Goal: Navigation & Orientation: Find specific page/section

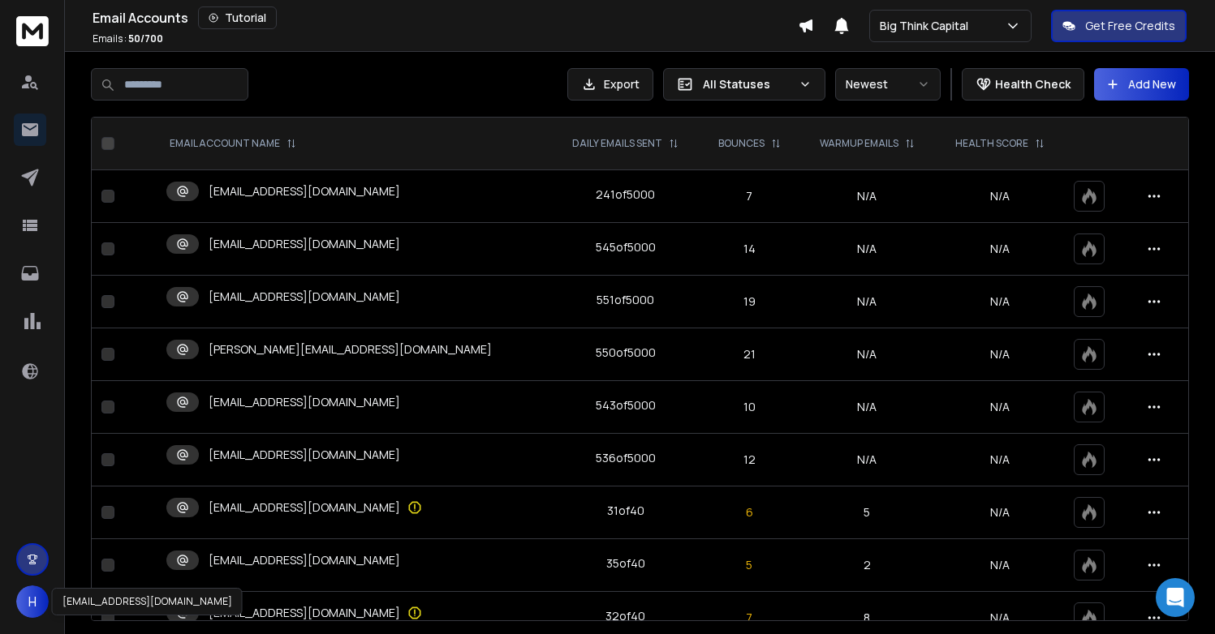
click at [24, 604] on span "H" at bounding box center [32, 602] width 32 height 32
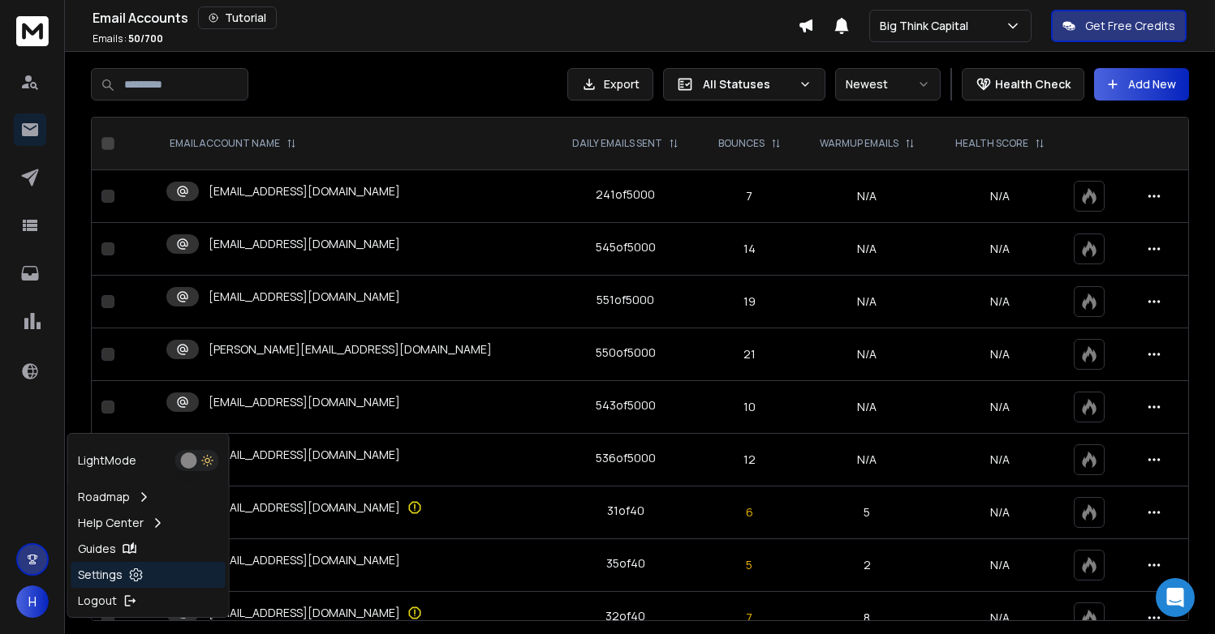
click at [103, 574] on p "Settings" at bounding box center [100, 575] width 45 height 16
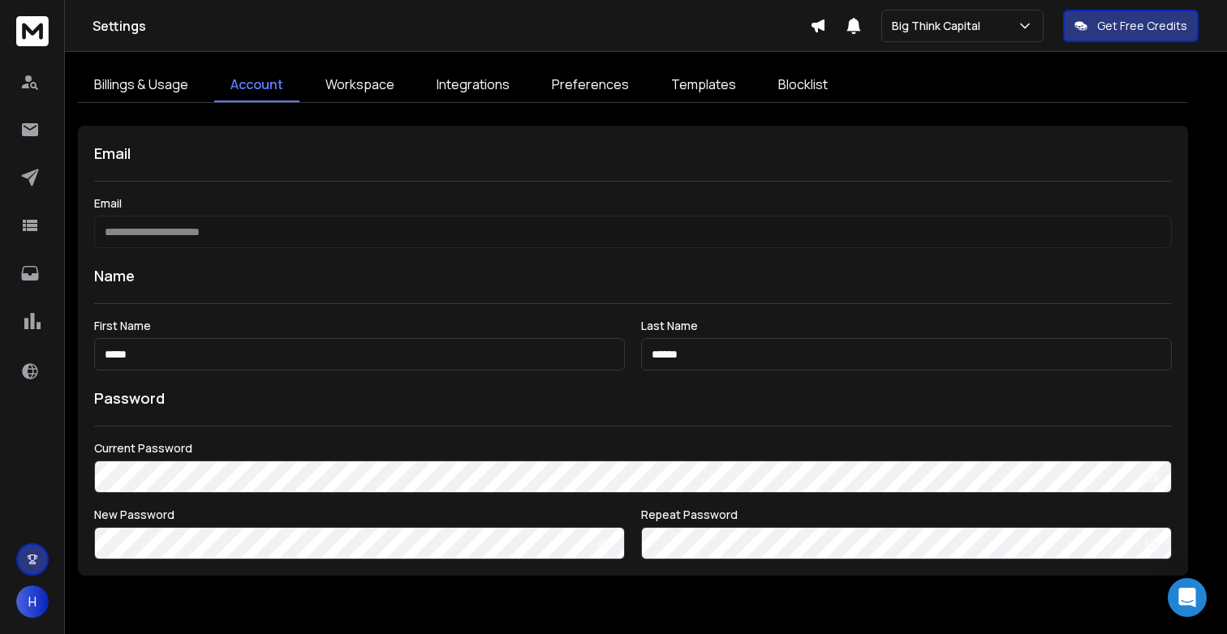
click at [162, 92] on link "Billings & Usage" at bounding box center [141, 85] width 127 height 34
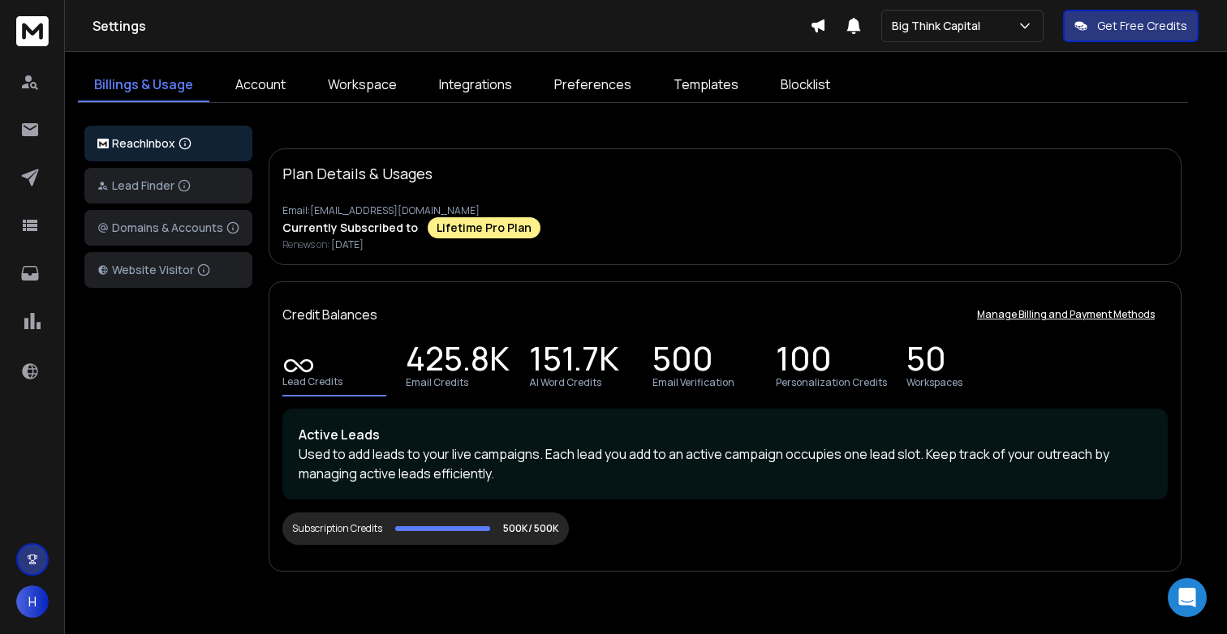
click at [466, 384] on button "425.8K Email Credits" at bounding box center [458, 373] width 104 height 45
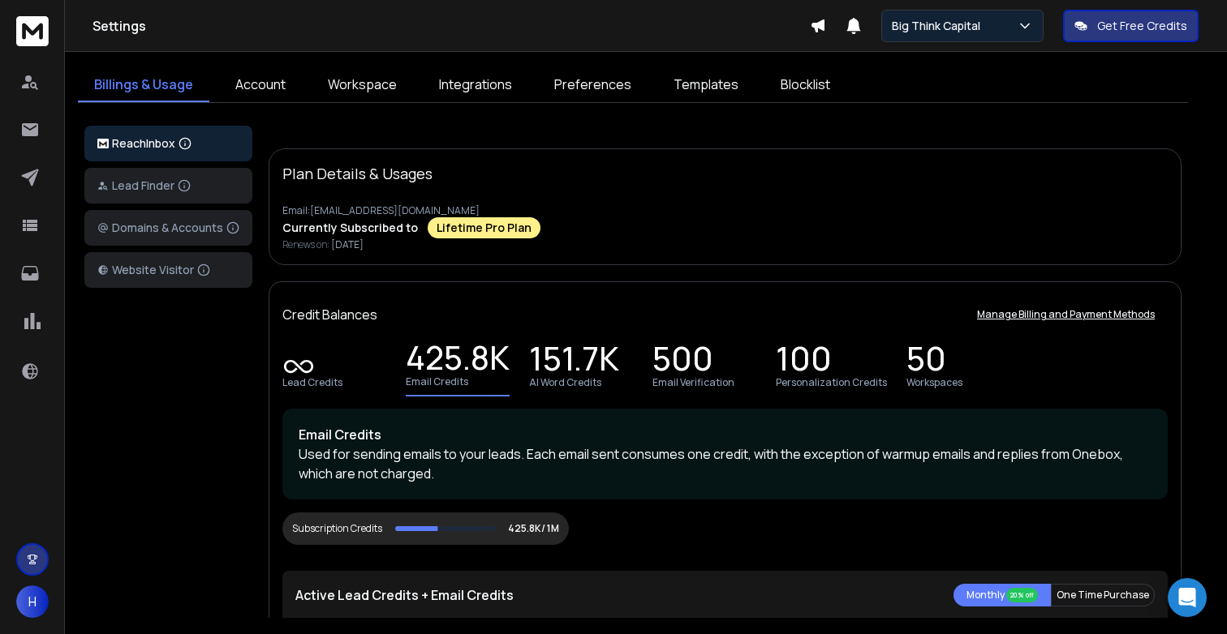
click at [943, 15] on button "Big Think Capital" at bounding box center [962, 26] width 162 height 32
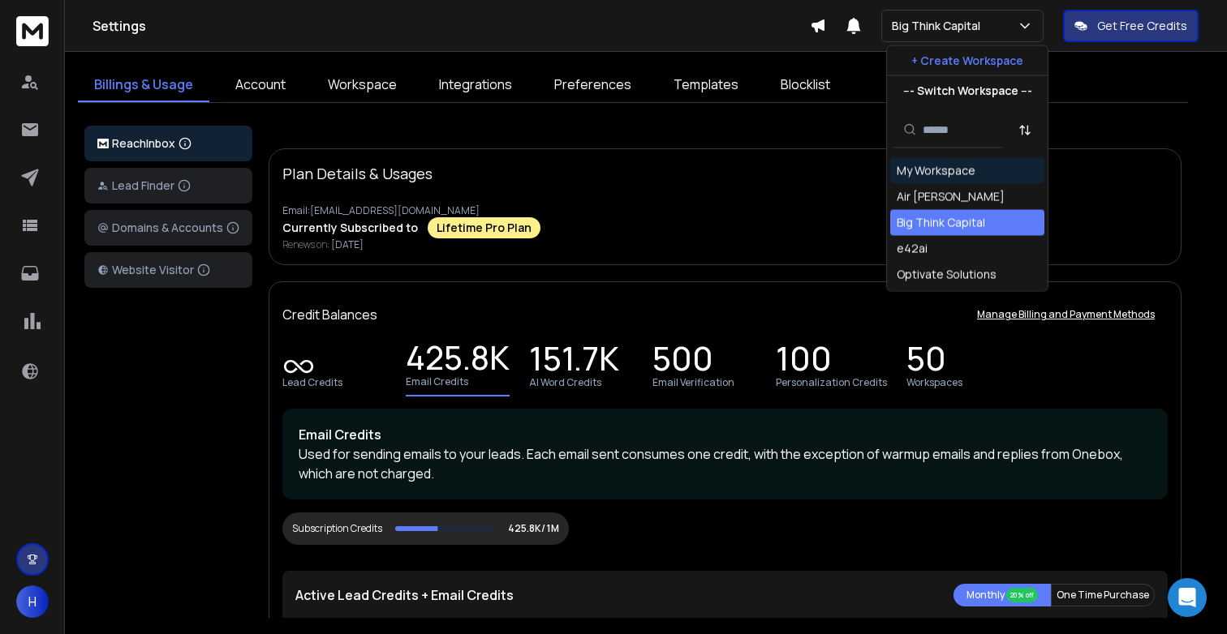
click at [905, 165] on div "My Workspace" at bounding box center [936, 171] width 79 height 16
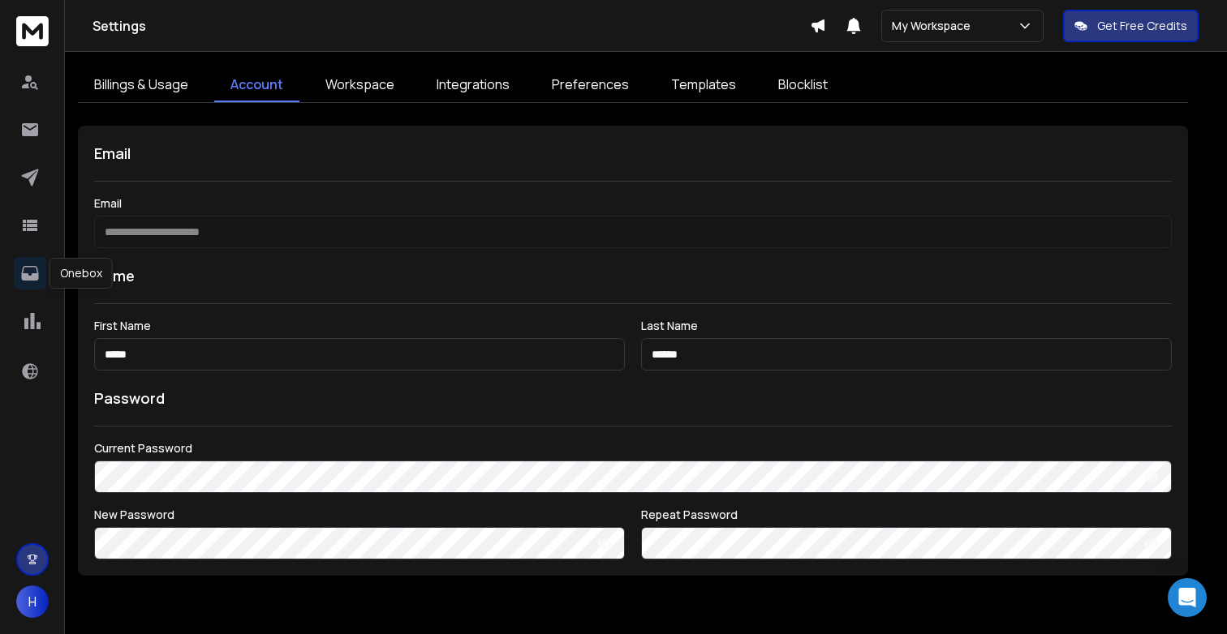
click at [24, 269] on icon at bounding box center [29, 273] width 19 height 19
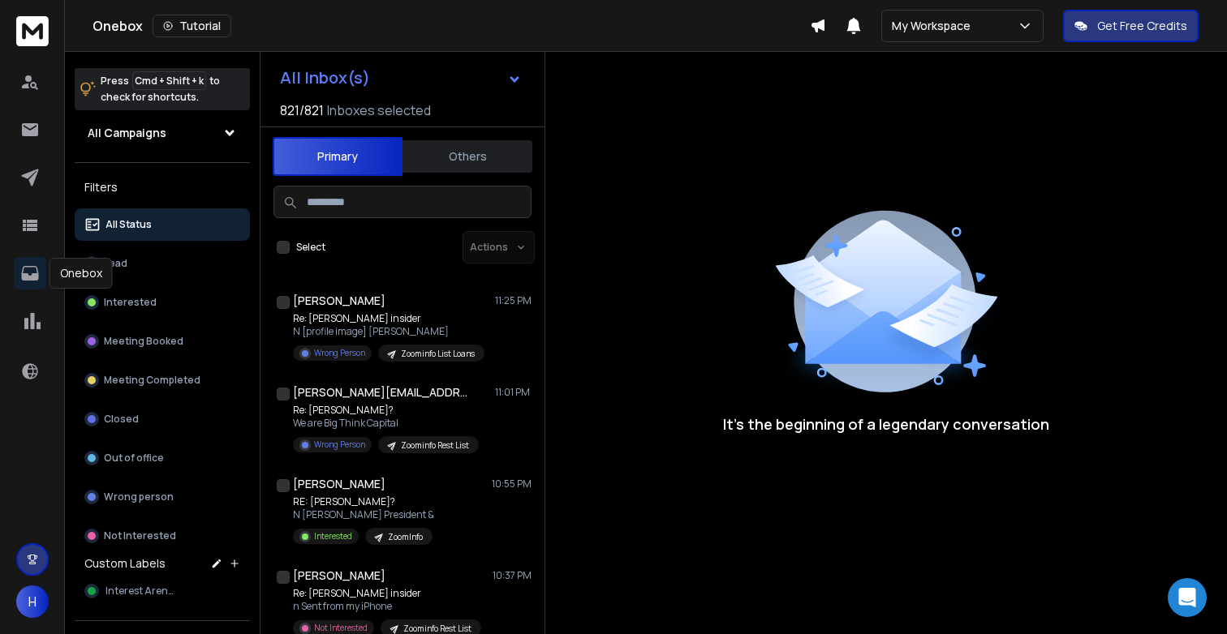
click at [477, 160] on button "Others" at bounding box center [467, 157] width 130 height 36
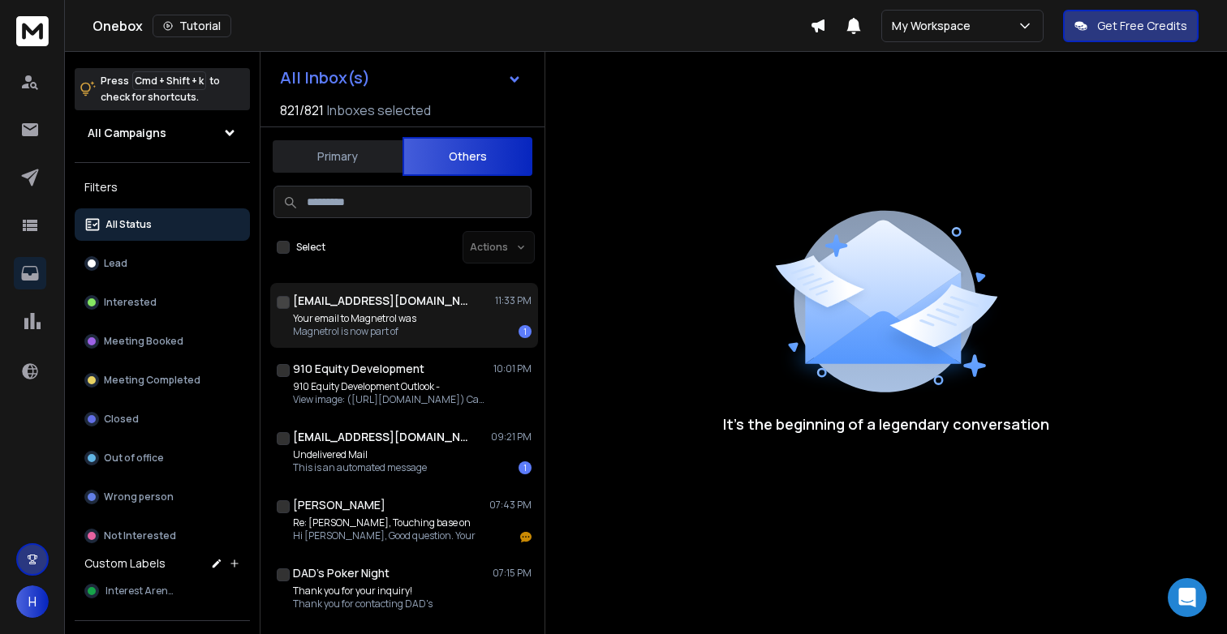
click at [438, 307] on div "noreply@ametek.com 11:33 PM" at bounding box center [412, 301] width 239 height 16
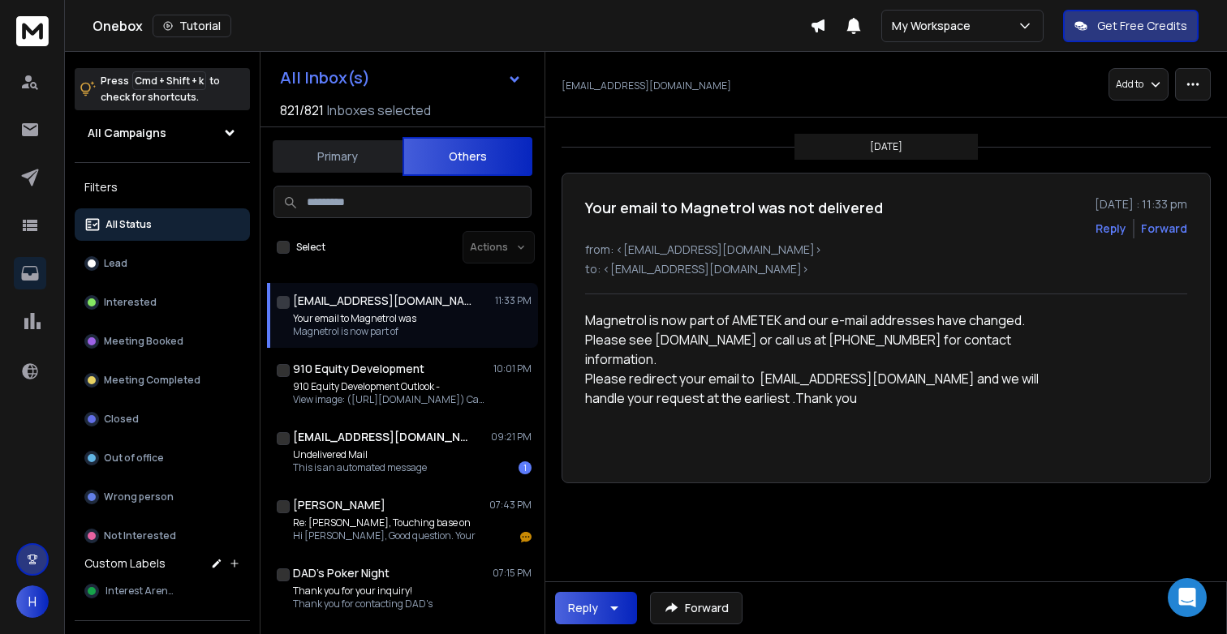
click at [342, 154] on button "Primary" at bounding box center [338, 157] width 130 height 36
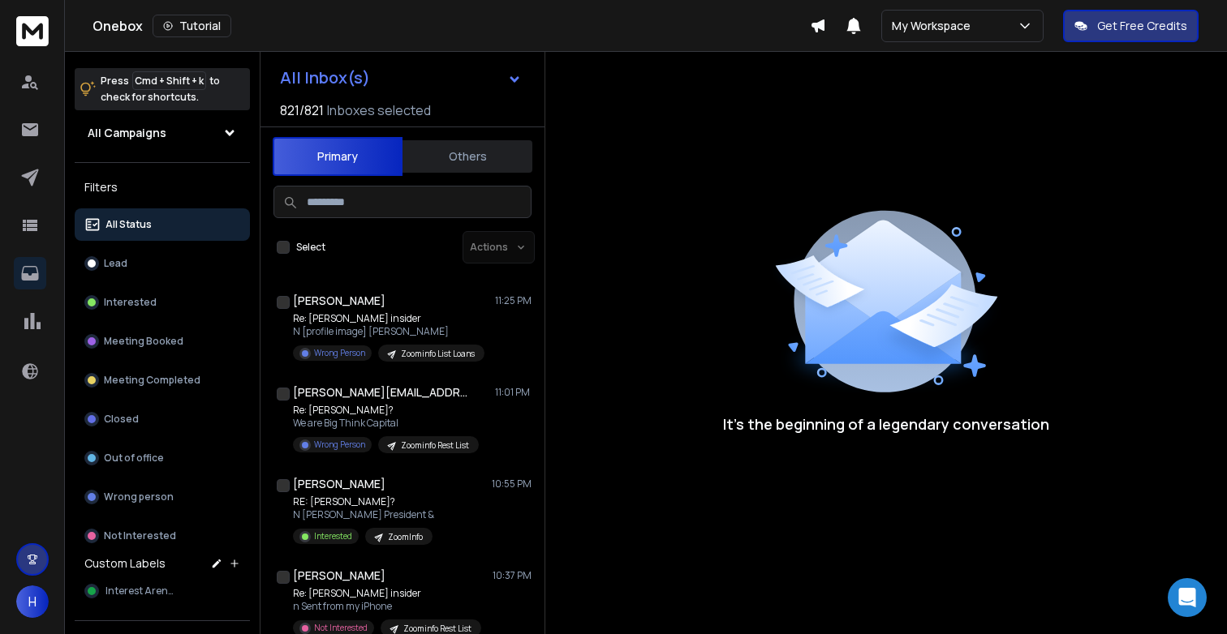
click at [498, 179] on div "Primary Others Select Actions Nathan Oldenkamp 11:25 PM Re: Nathan insider N [p…" at bounding box center [402, 444] width 284 height 609
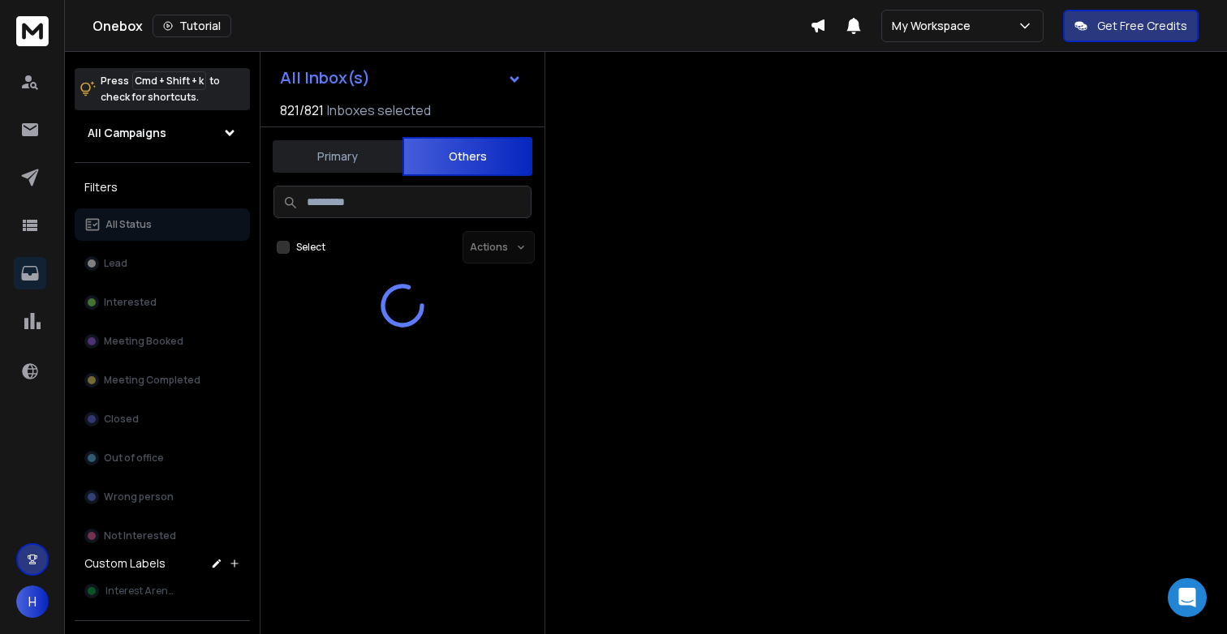
click at [482, 168] on button "Others" at bounding box center [467, 156] width 130 height 39
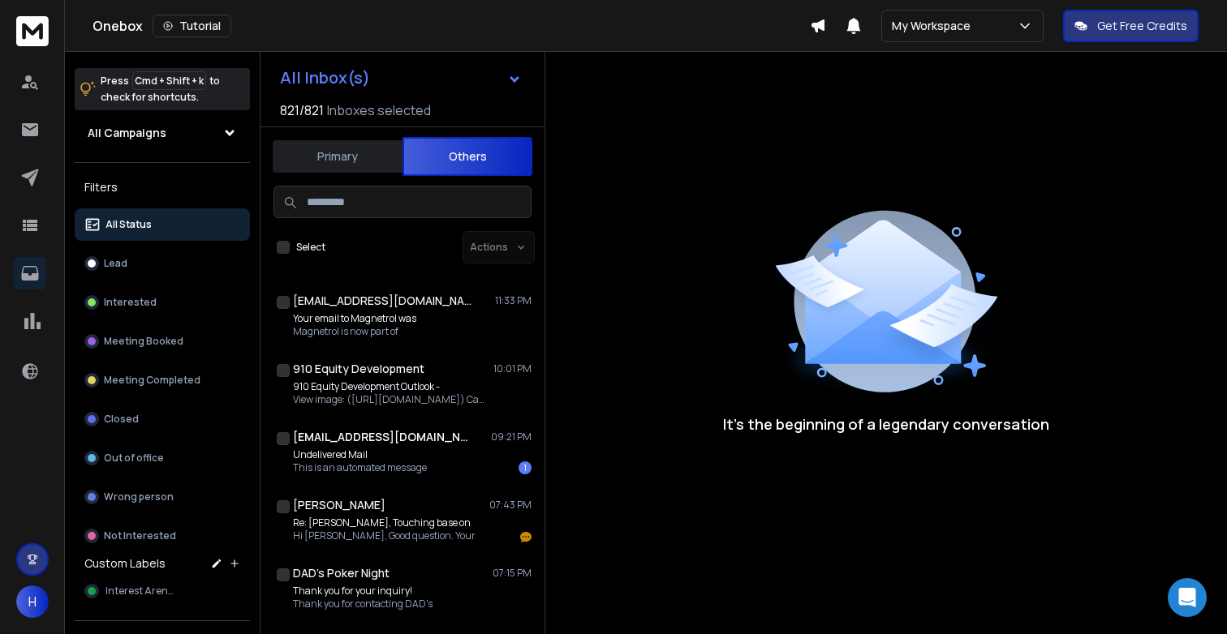
click at [351, 161] on button "Primary" at bounding box center [338, 157] width 130 height 36
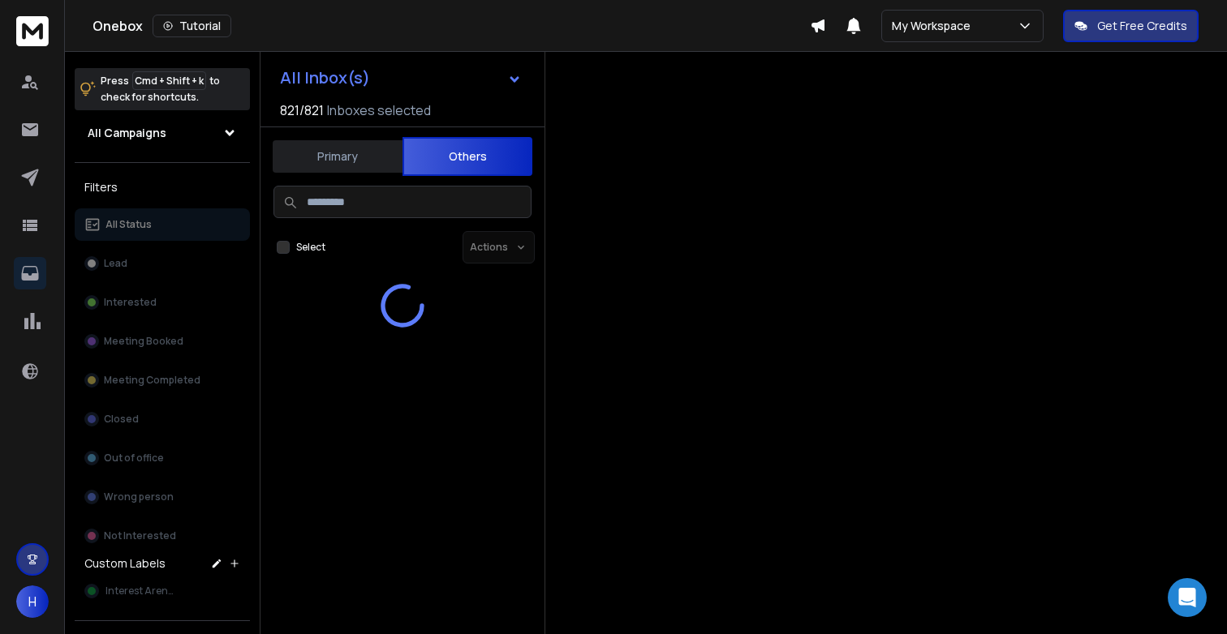
click at [441, 158] on button "Others" at bounding box center [467, 156] width 130 height 39
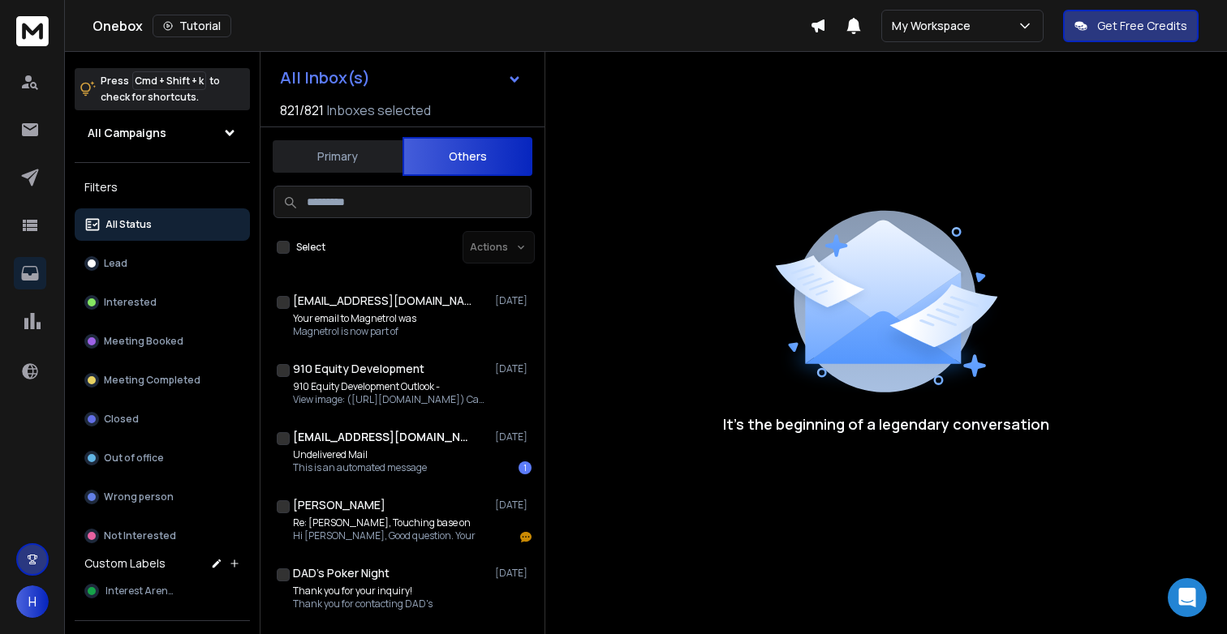
click at [352, 155] on button "Primary" at bounding box center [338, 157] width 130 height 36
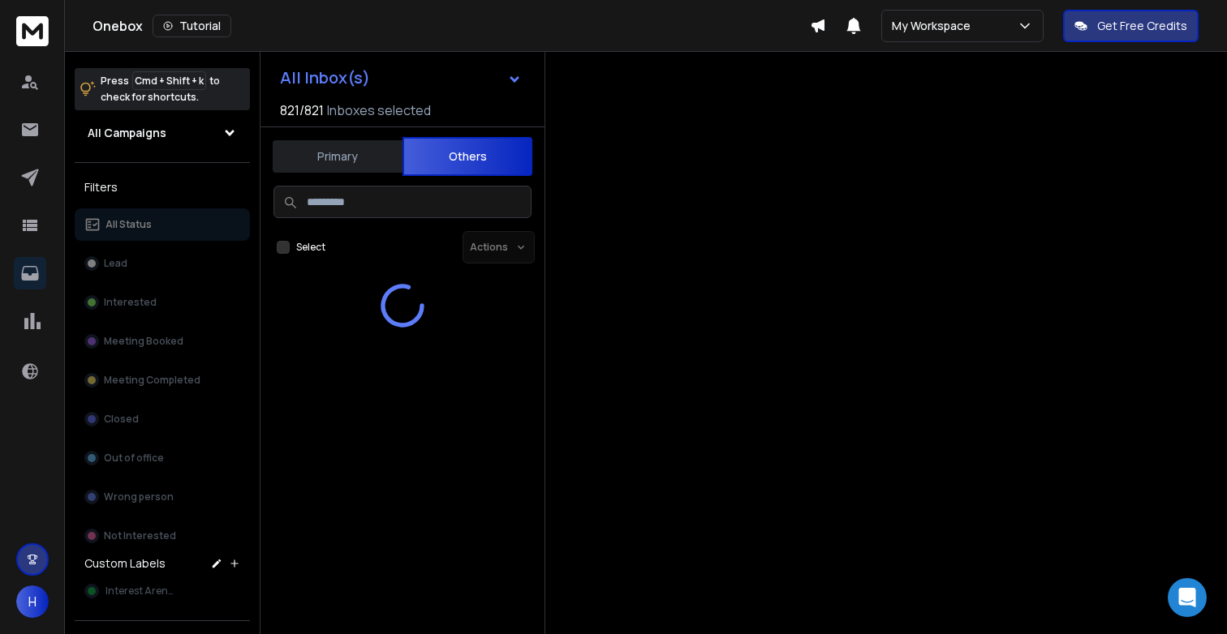
click at [412, 144] on button "Others" at bounding box center [467, 156] width 130 height 39
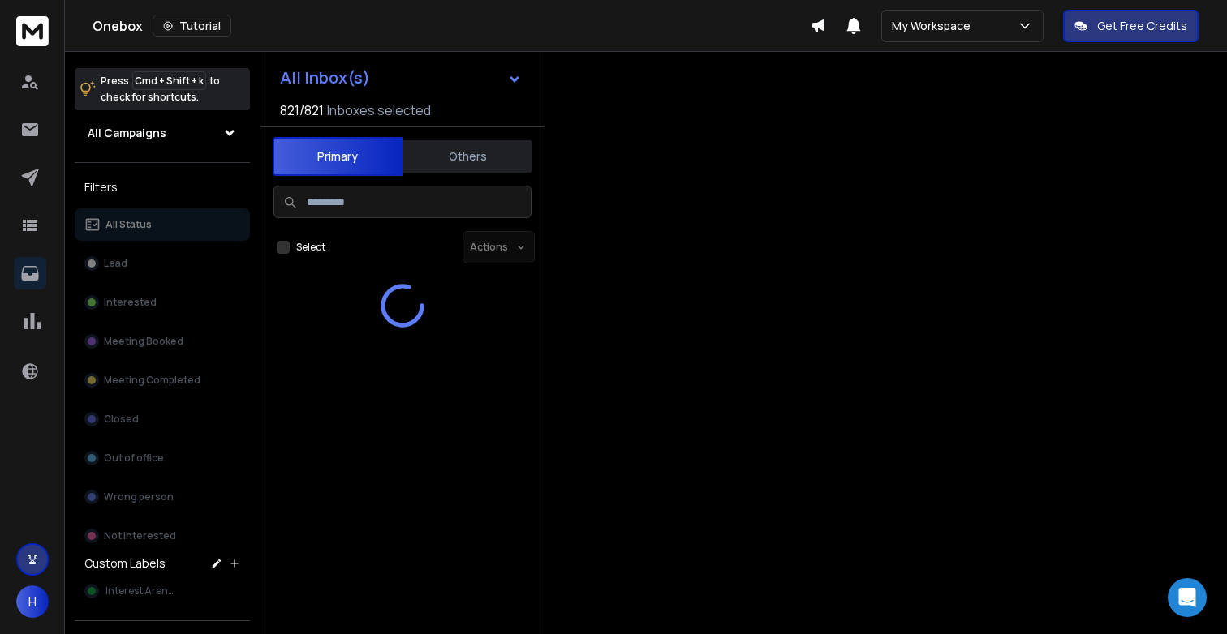
click at [332, 144] on button "Primary" at bounding box center [338, 156] width 130 height 39
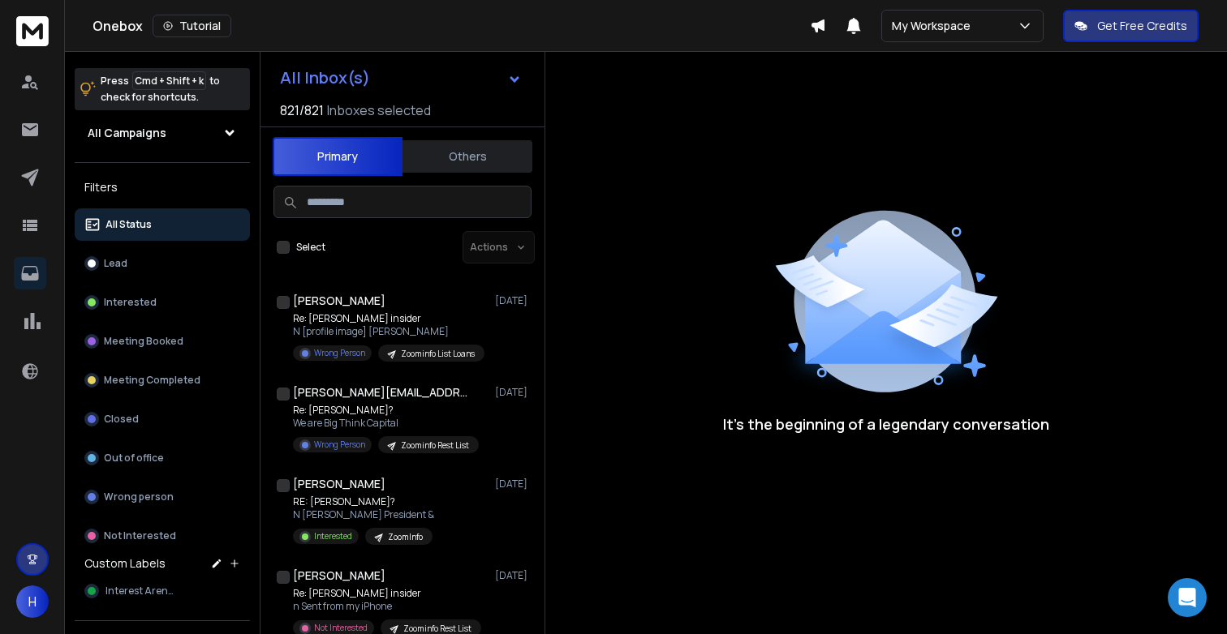
click at [453, 164] on button "Others" at bounding box center [467, 157] width 130 height 36
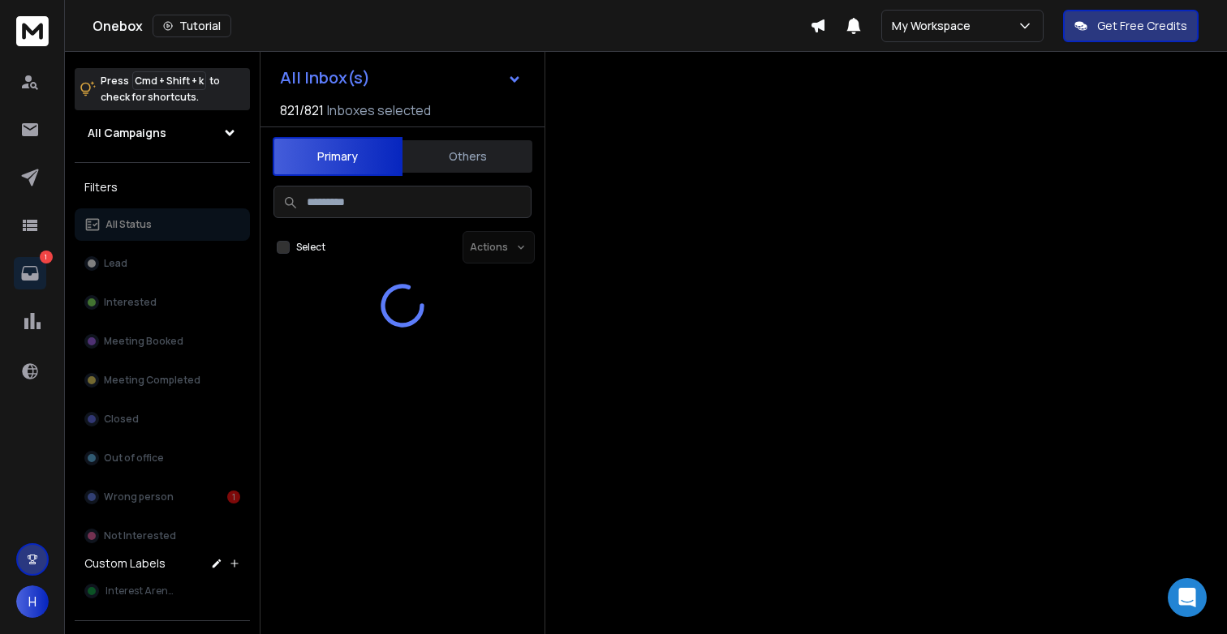
click at [329, 163] on button "Primary" at bounding box center [338, 156] width 130 height 39
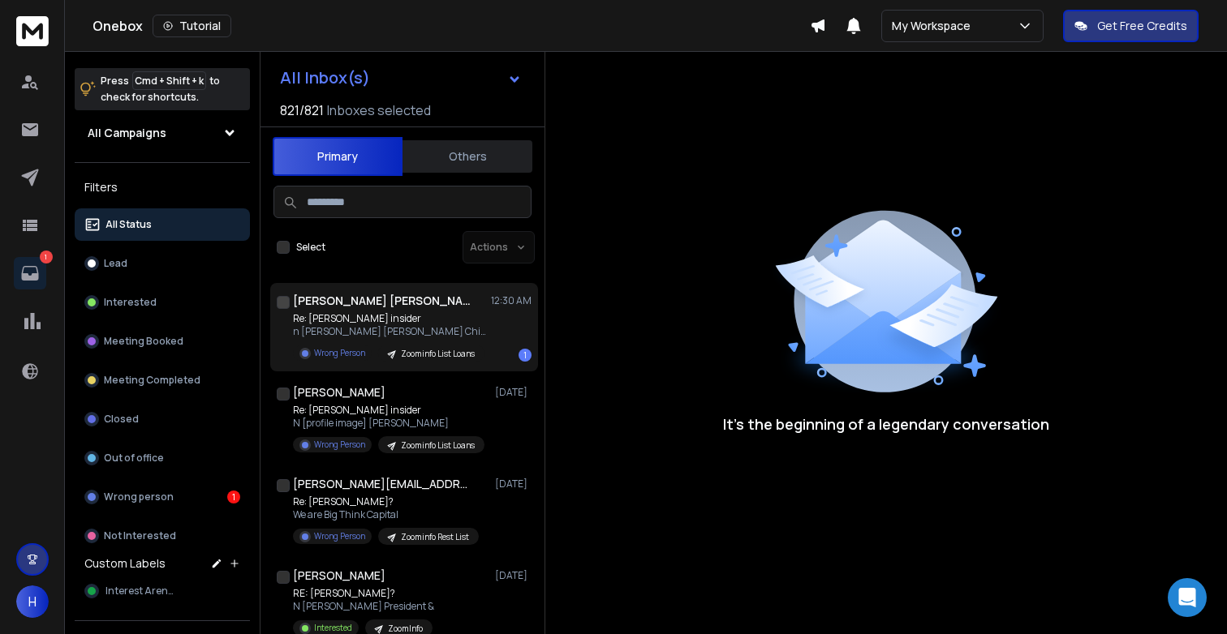
click at [433, 337] on p "n Jackson Dunckel Chief Financial" at bounding box center [390, 331] width 195 height 13
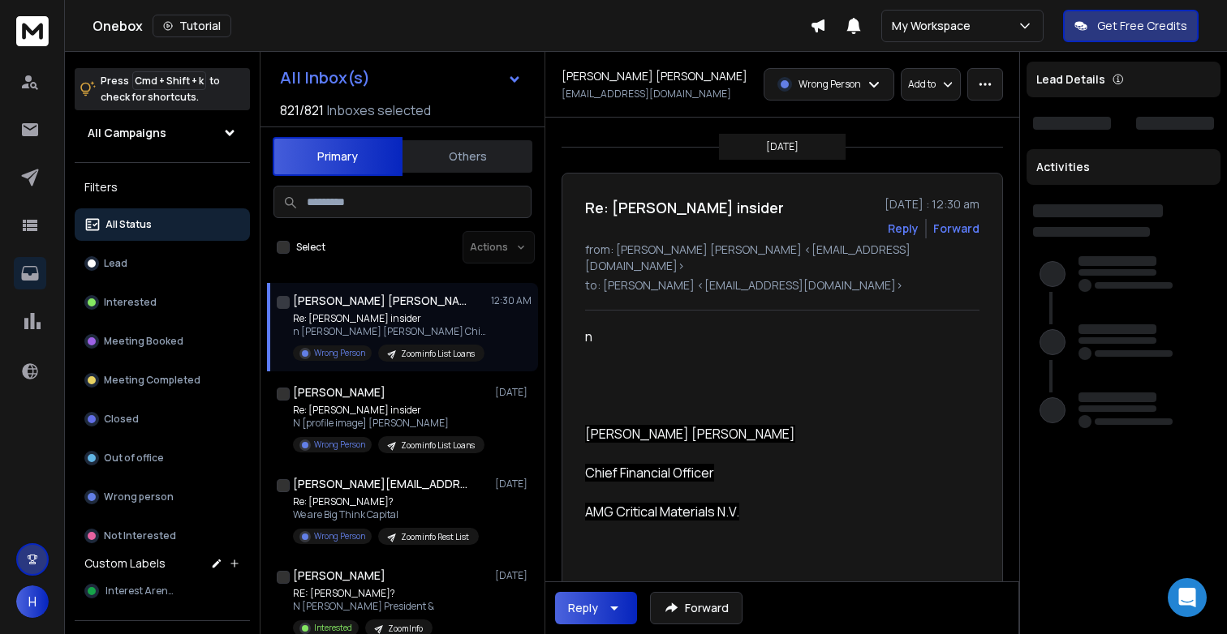
click at [458, 135] on div "All Inbox(s) 821 / 821 Inboxes selected Primary Others Select Actions Jackson D…" at bounding box center [402, 369] width 284 height 634
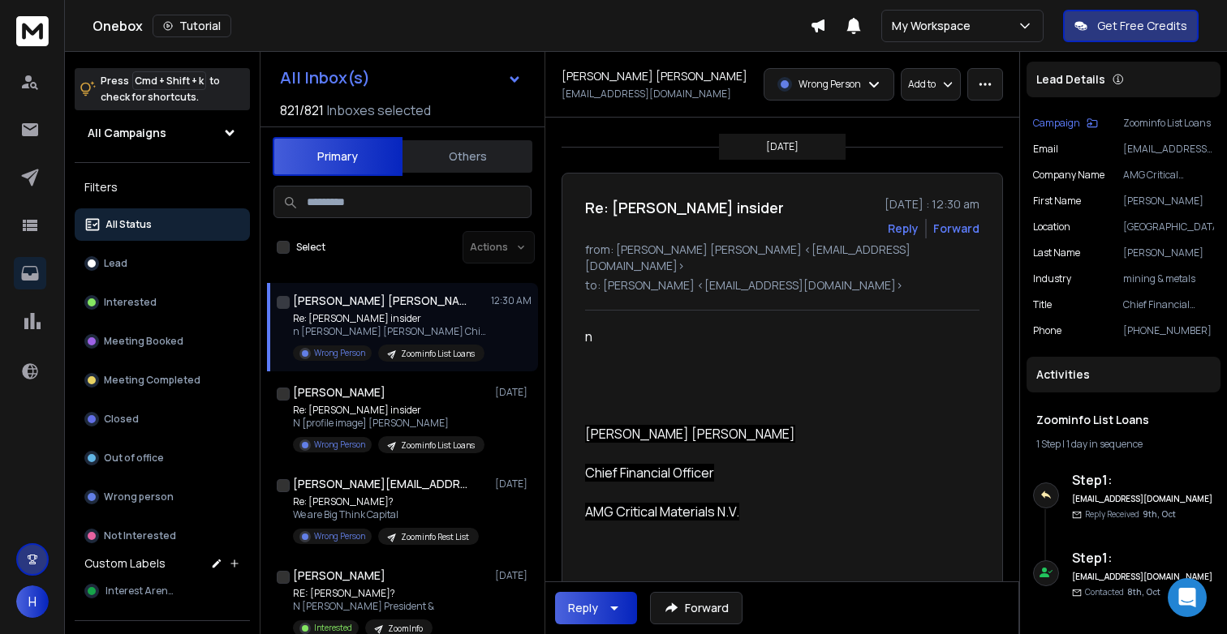
click at [458, 143] on button "Others" at bounding box center [467, 157] width 130 height 36
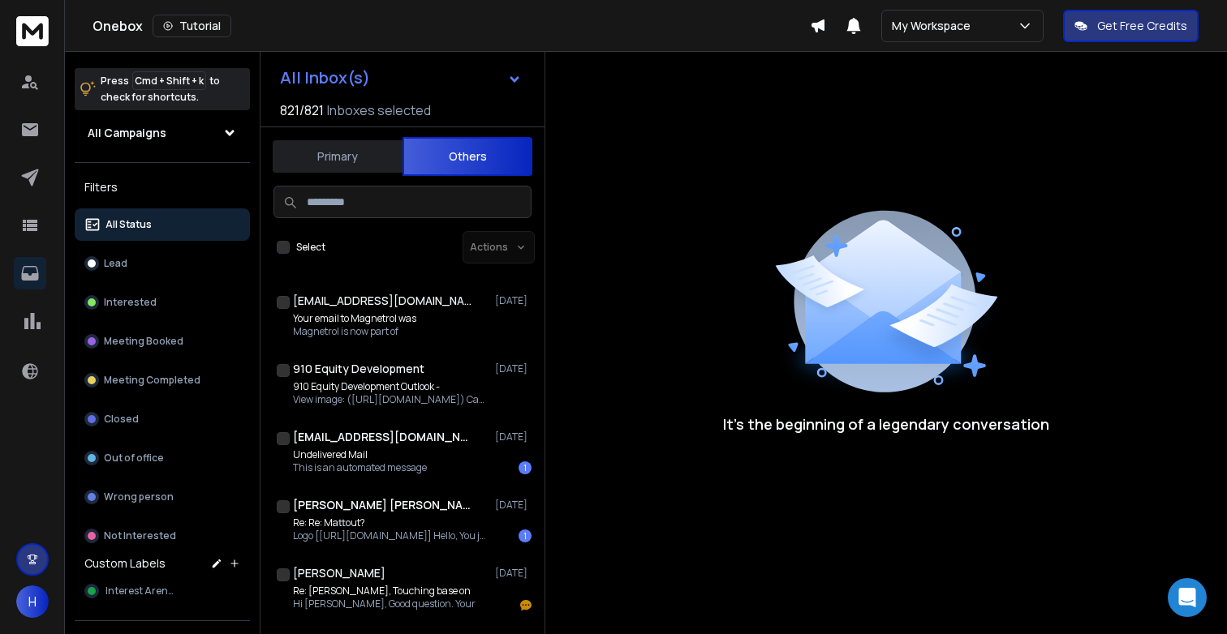
click at [368, 156] on button "Primary" at bounding box center [338, 157] width 130 height 36
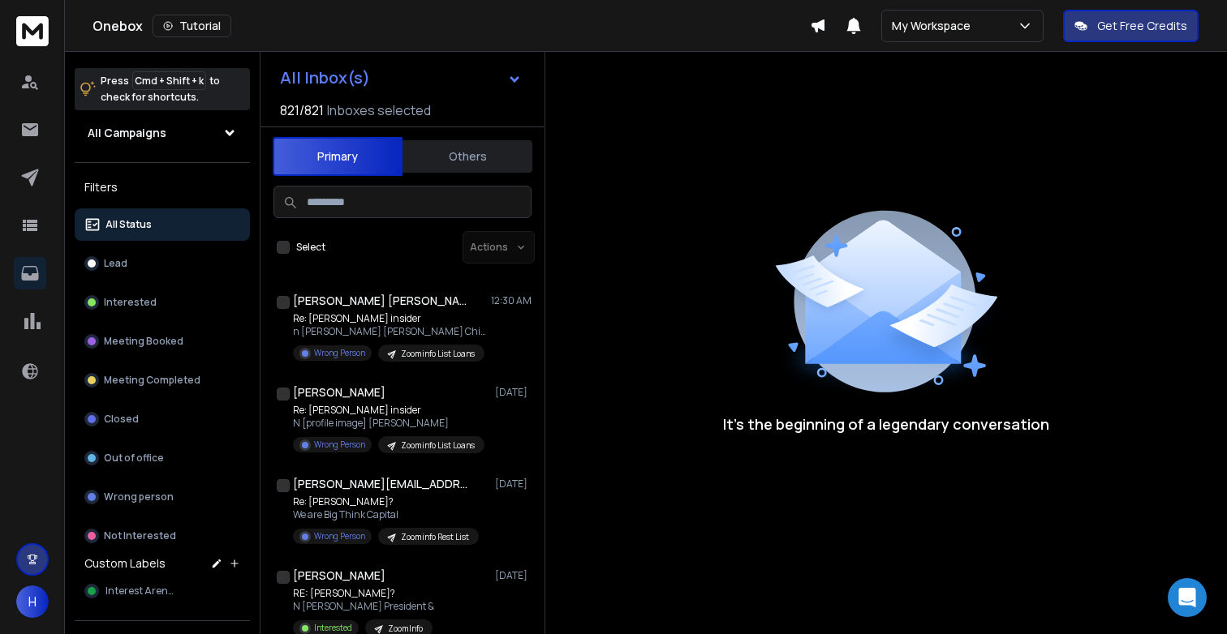
click at [423, 161] on button "Others" at bounding box center [467, 157] width 130 height 36
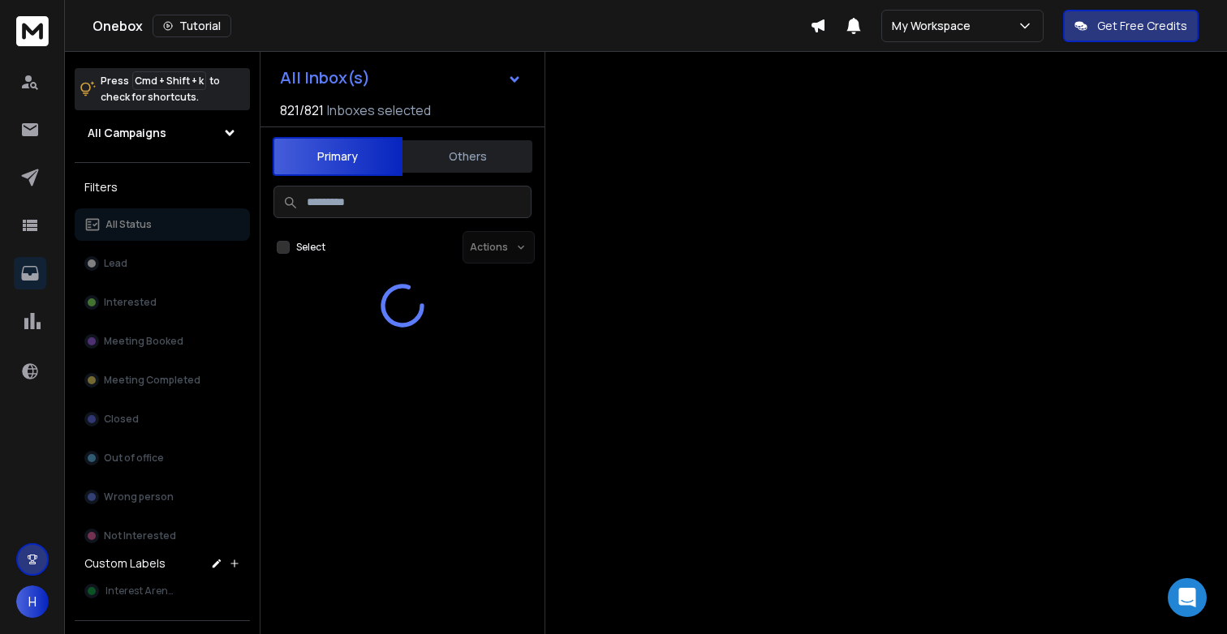
click at [326, 160] on button "Primary" at bounding box center [338, 156] width 130 height 39
